Goal: Task Accomplishment & Management: Use online tool/utility

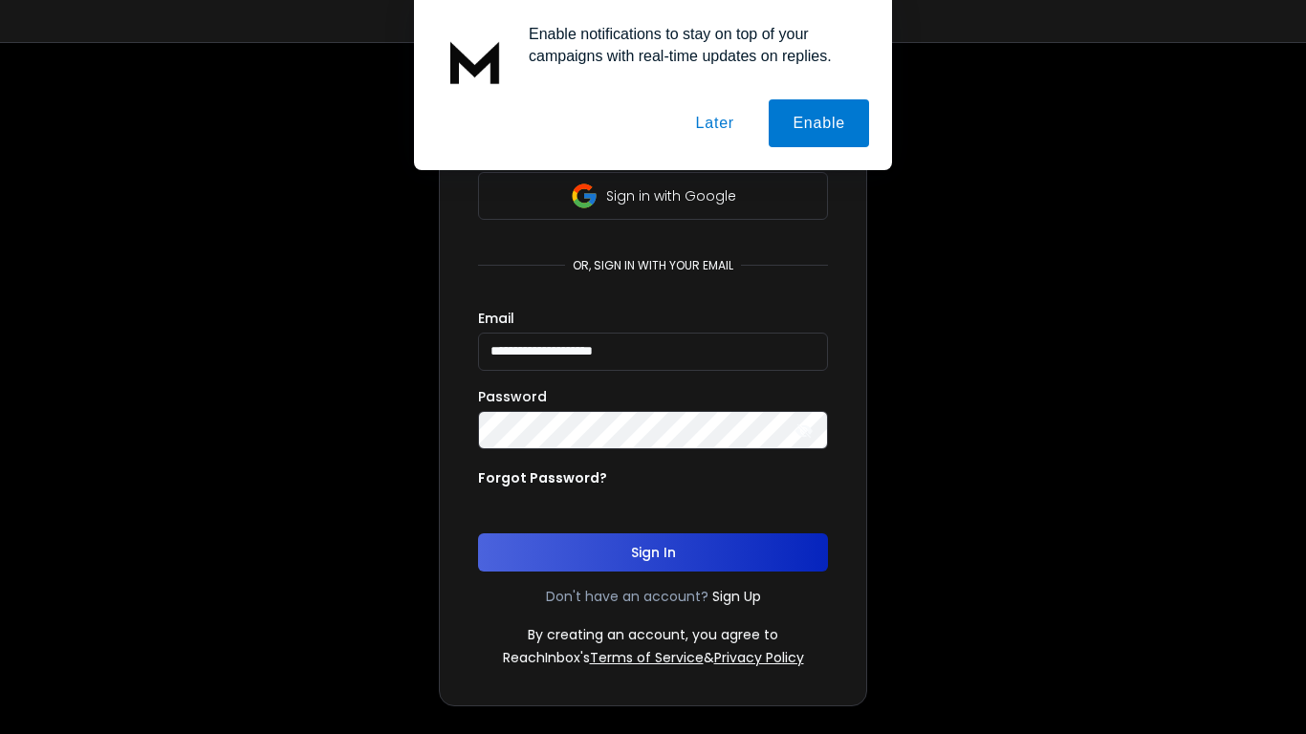
type input "**********"
click at [653, 552] on button "Sign In" at bounding box center [653, 553] width 350 height 38
